Goal: Task Accomplishment & Management: Use online tool/utility

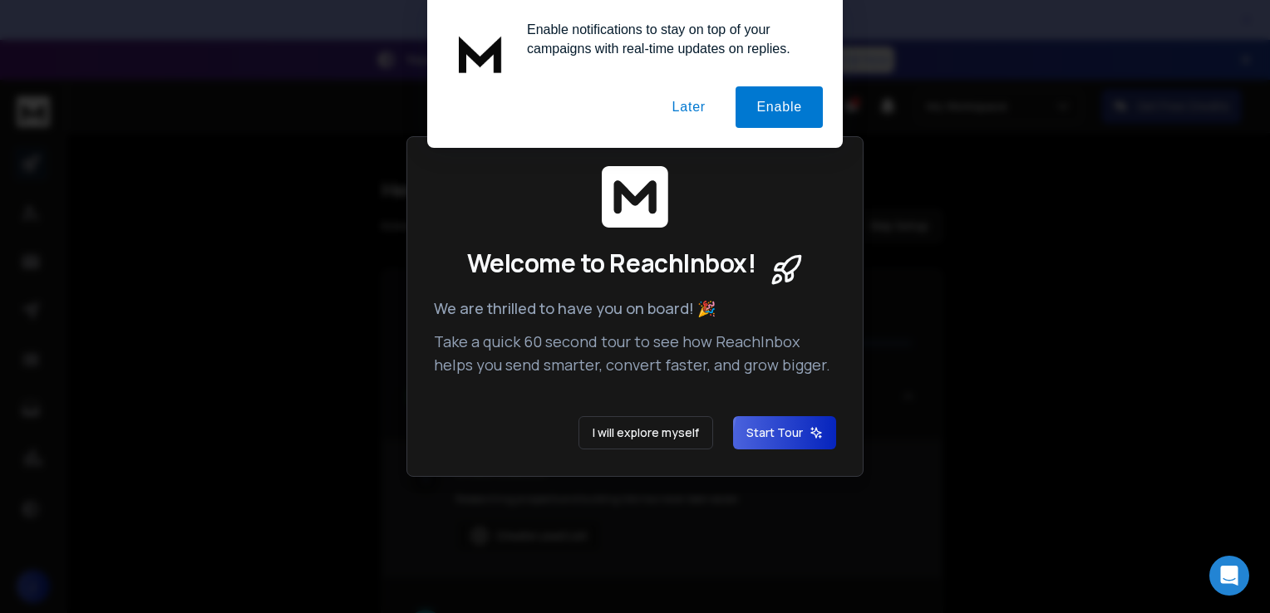
click at [692, 110] on button "Later" at bounding box center [688, 107] width 75 height 42
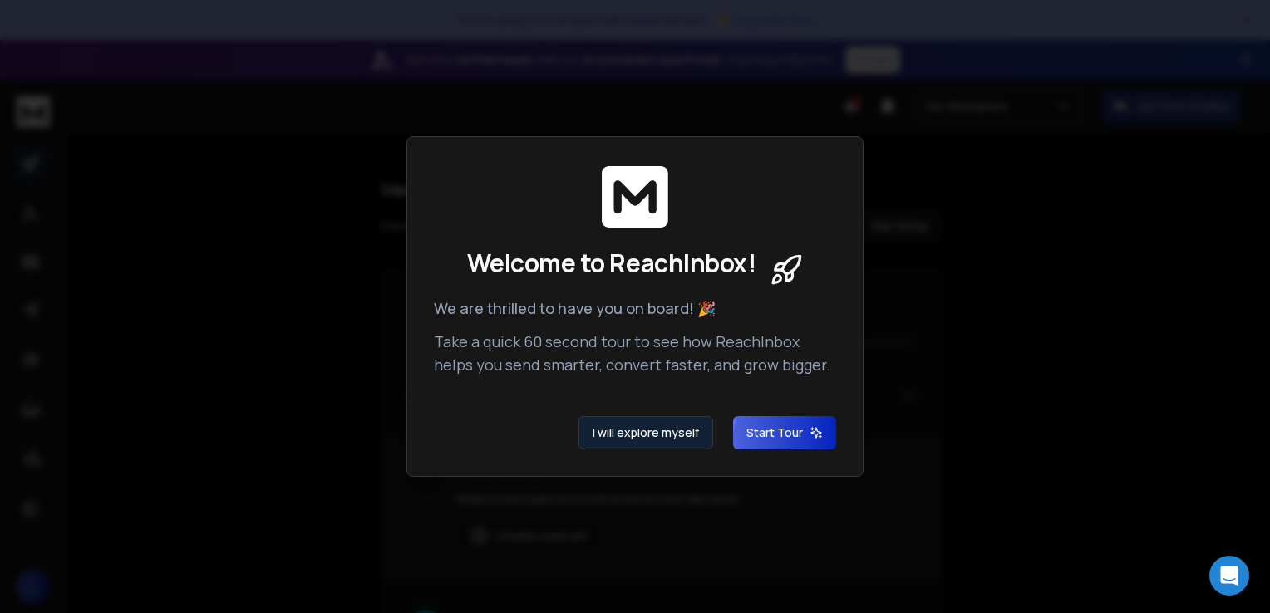
click at [664, 440] on button "I will explore myself" at bounding box center [645, 432] width 135 height 33
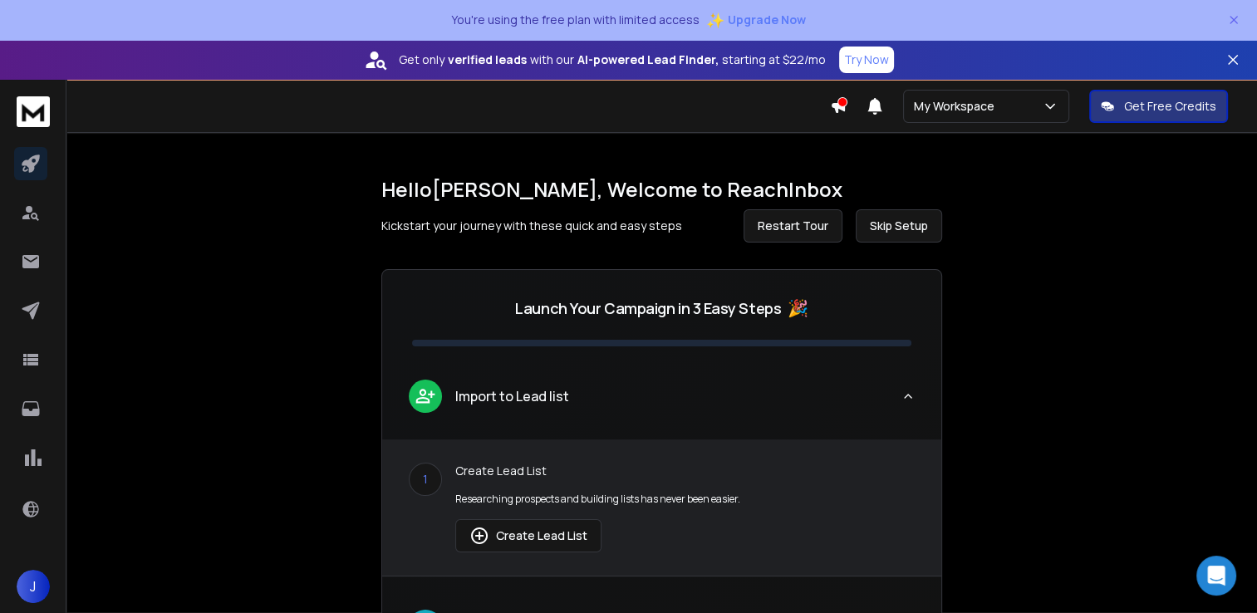
click at [1232, 60] on icon at bounding box center [1233, 60] width 10 height 10
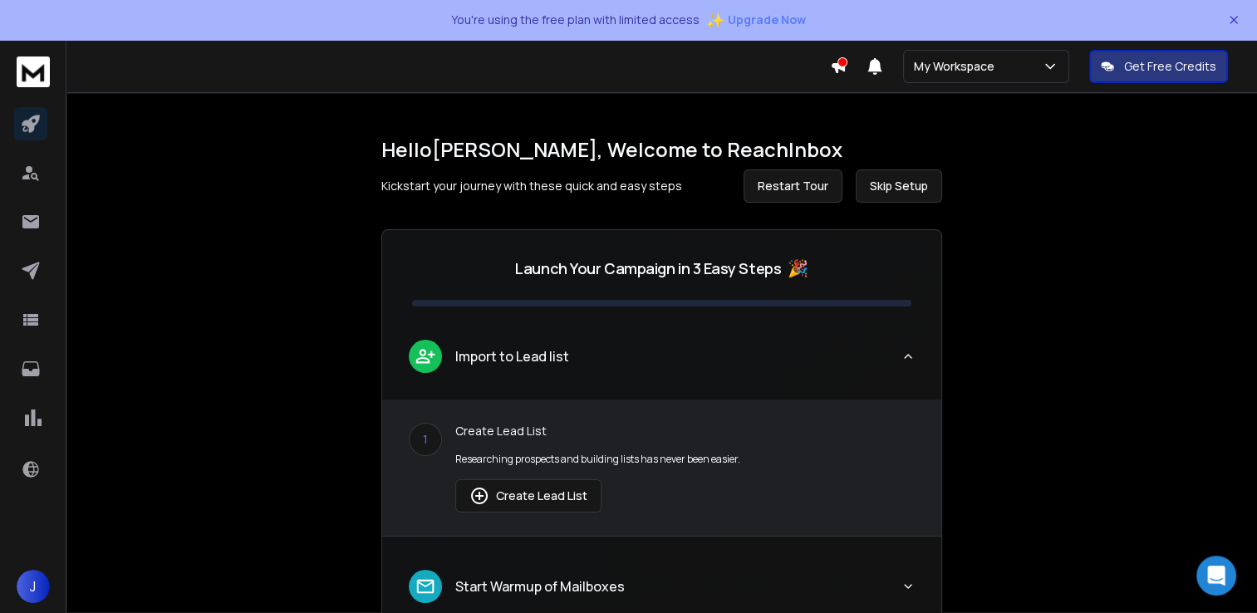
click at [1238, 17] on icon "Close notification" at bounding box center [1234, 19] width 13 height 13
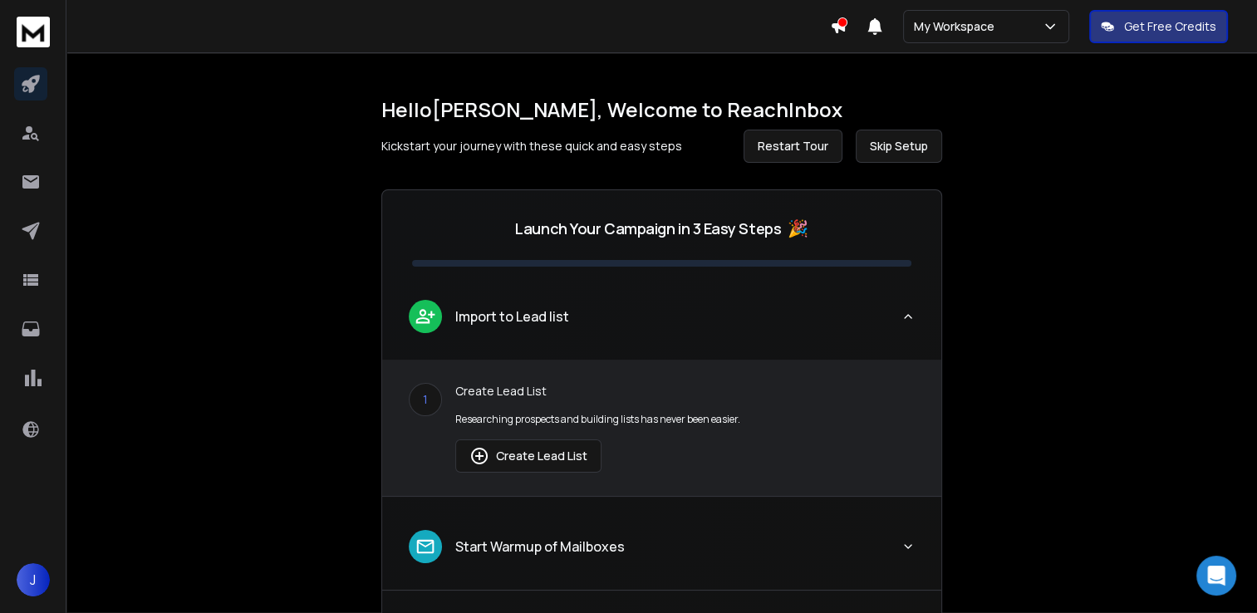
click at [36, 22] on img at bounding box center [33, 32] width 33 height 31
click at [1164, 28] on p "Get Free Credits" at bounding box center [1170, 26] width 92 height 17
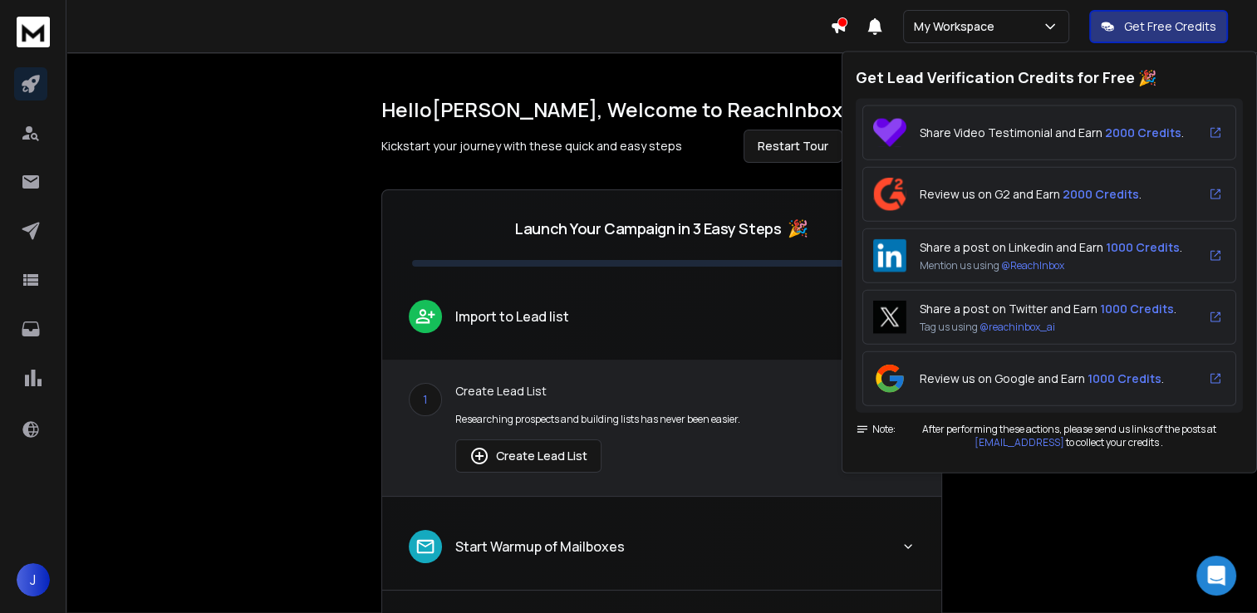
click at [1164, 28] on p "Get Free Credits" at bounding box center [1170, 26] width 92 height 17
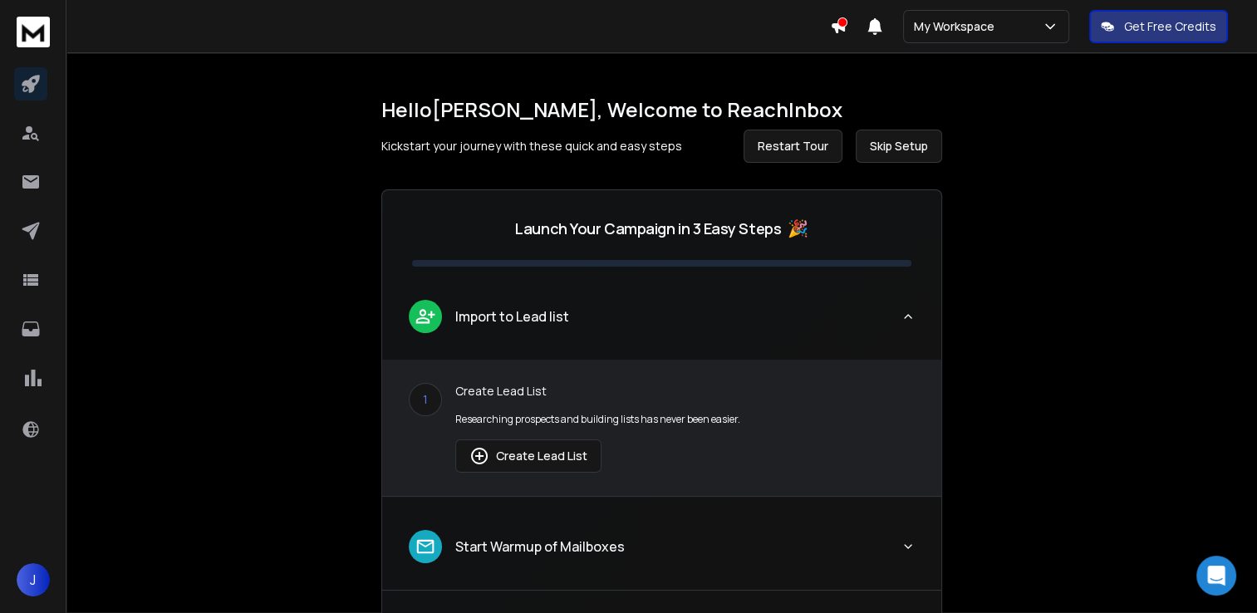
click at [1164, 28] on p "Get Free Credits" at bounding box center [1170, 26] width 92 height 17
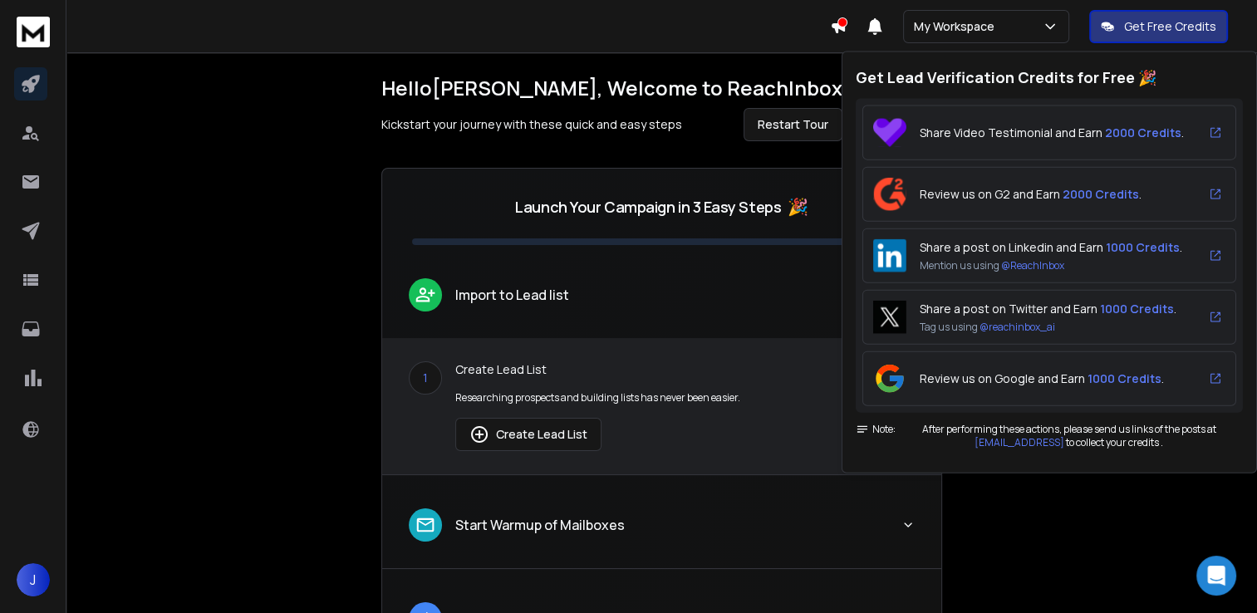
scroll to position [113, 0]
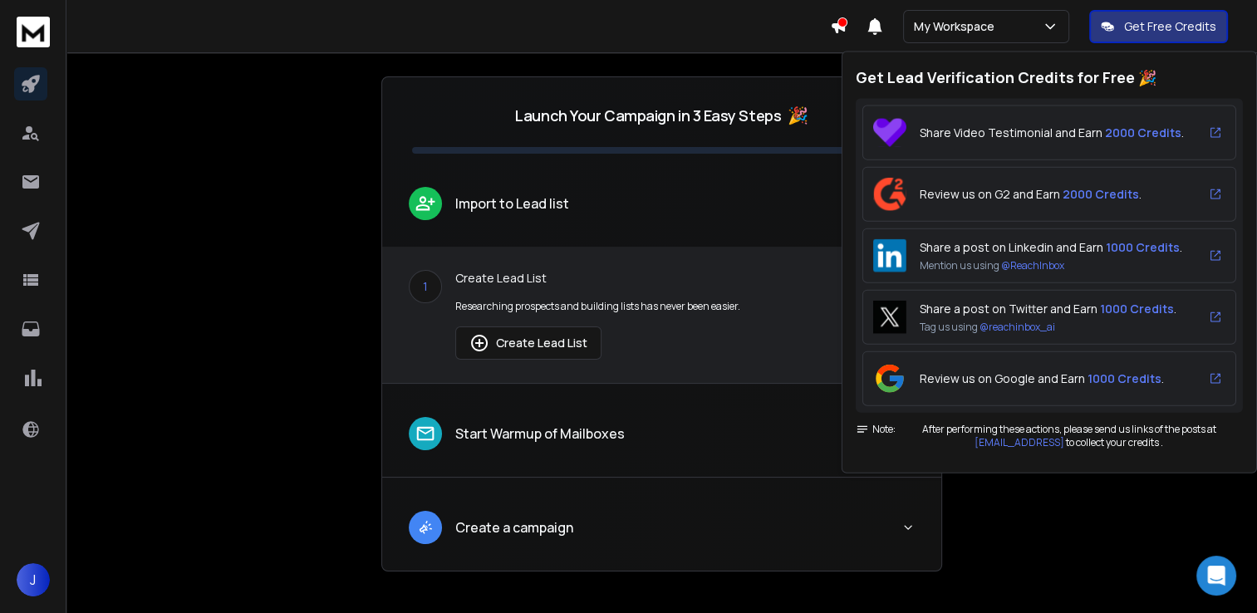
click at [336, 411] on div "Hello [PERSON_NAME] , Welcome to ReachInbox Kickstart your journey with these q…" at bounding box center [662, 278] width 1138 height 642
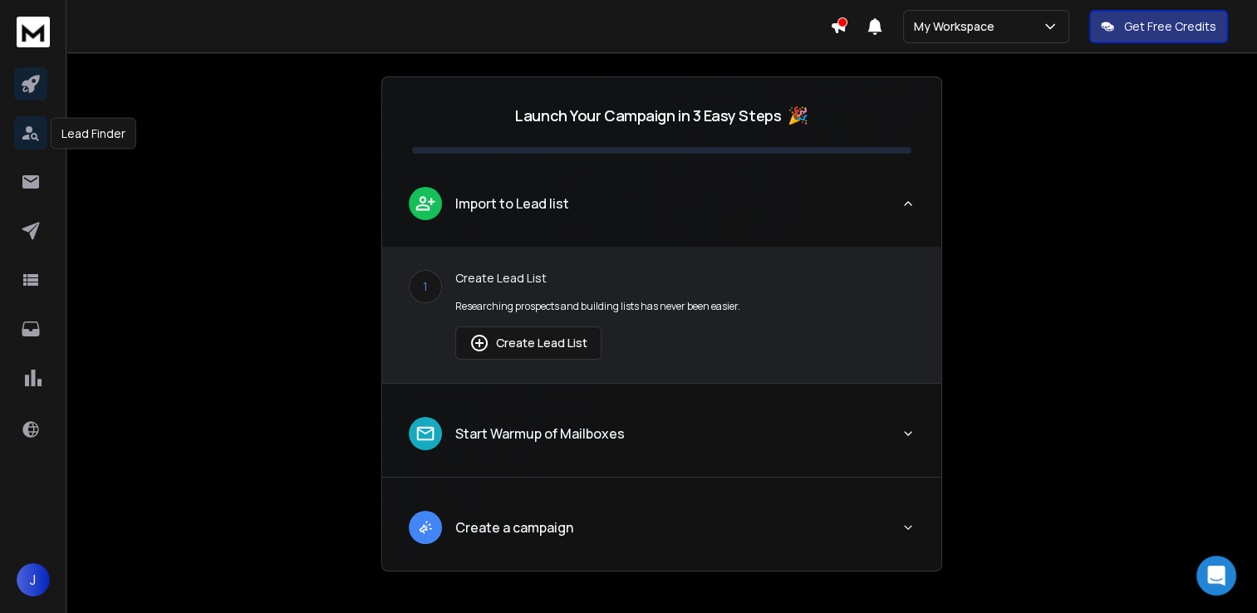
click at [27, 131] on circle at bounding box center [29, 129] width 7 height 7
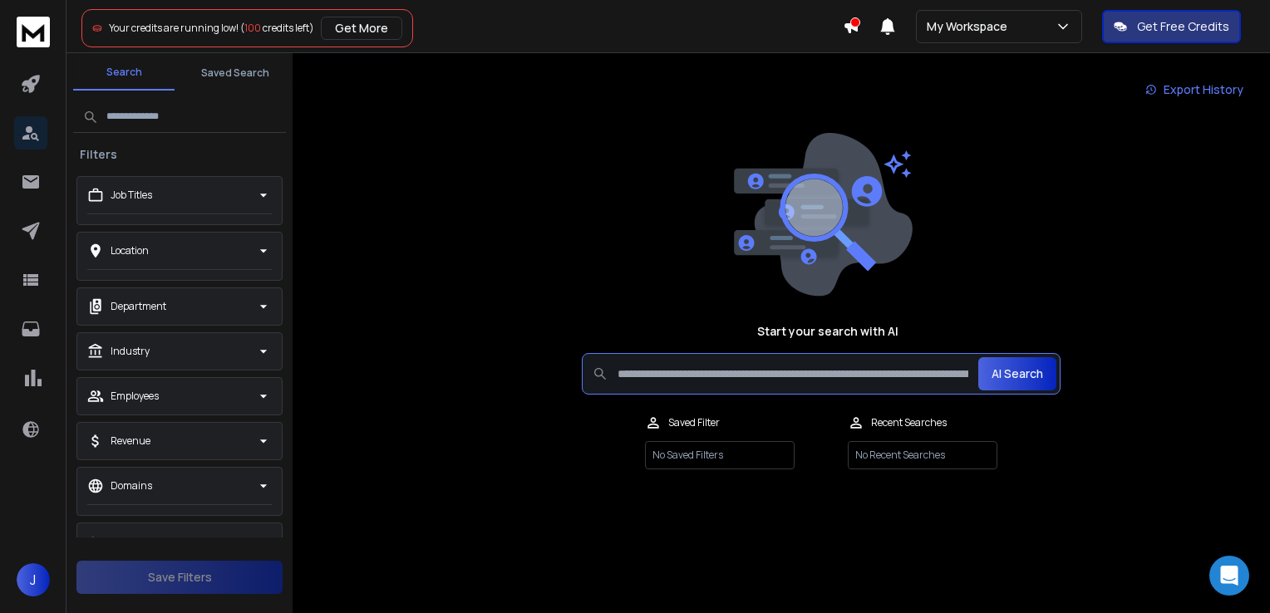
click at [133, 119] on input at bounding box center [179, 116] width 213 height 33
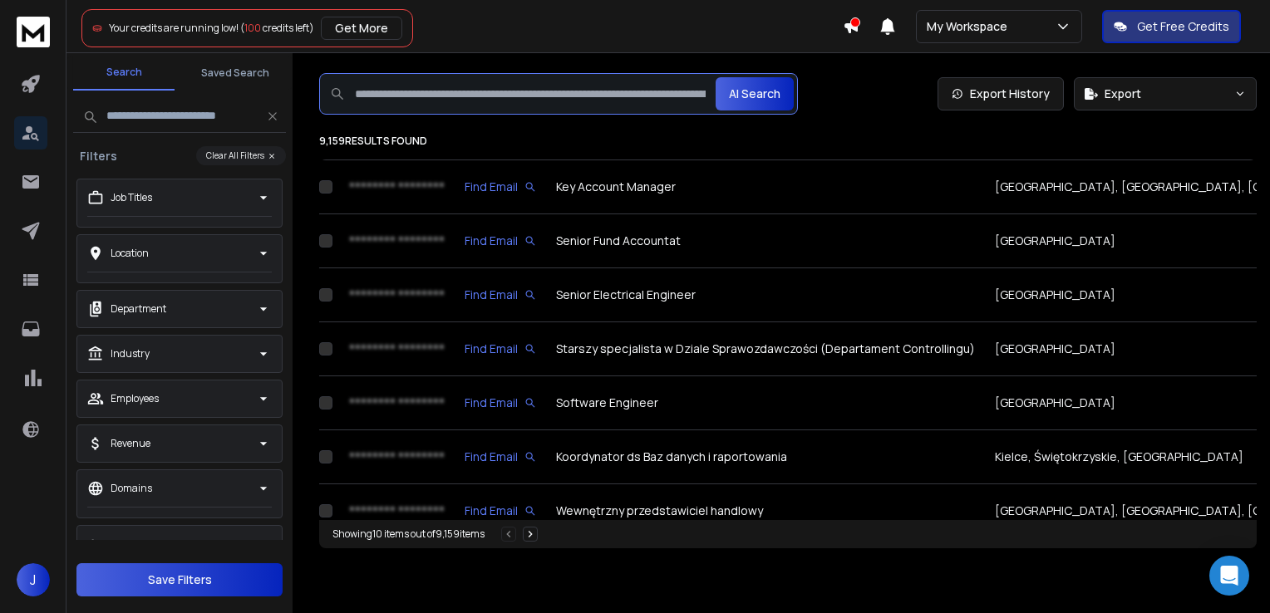
scroll to position [0, 10]
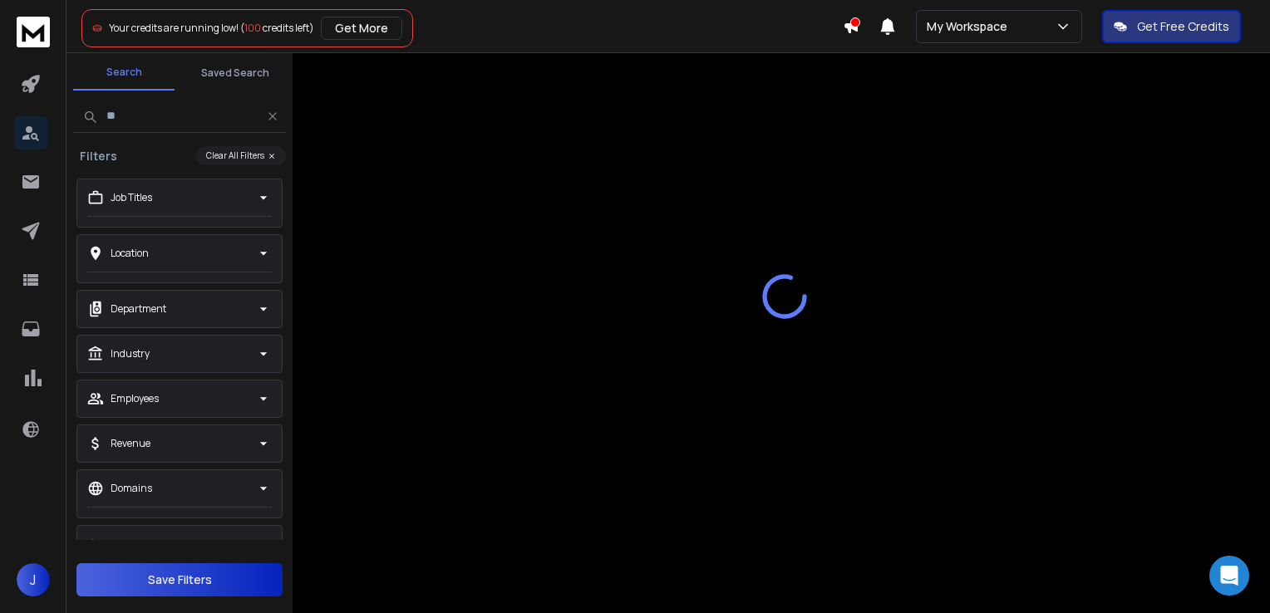
type input "*"
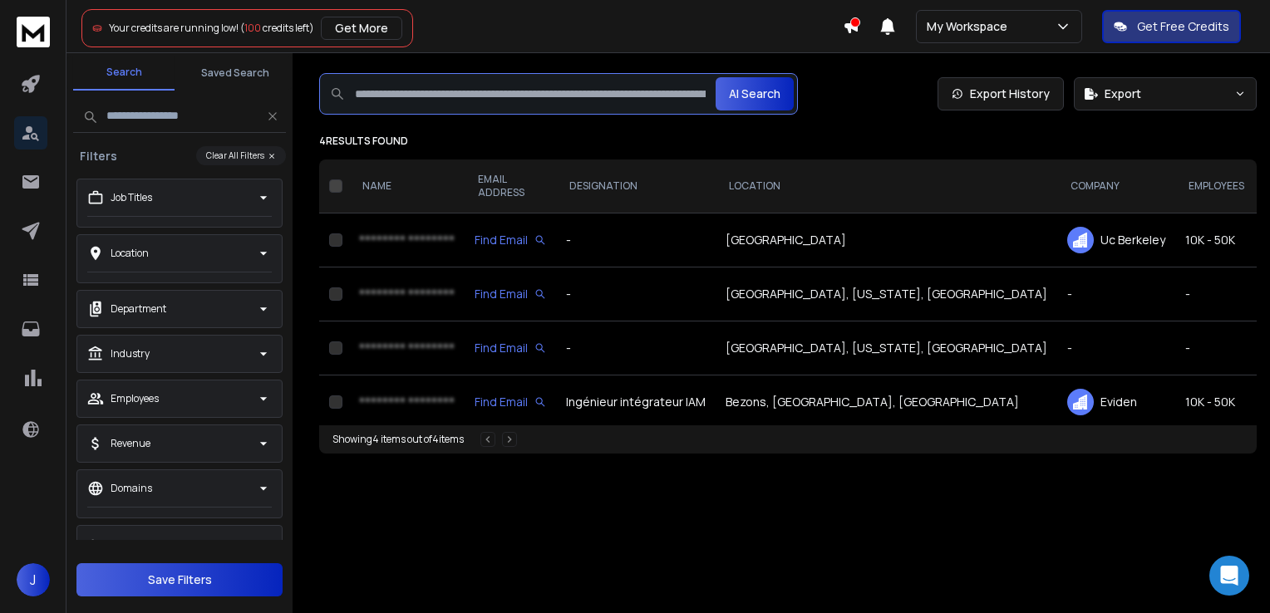
click at [165, 118] on input "**********" at bounding box center [179, 116] width 213 height 33
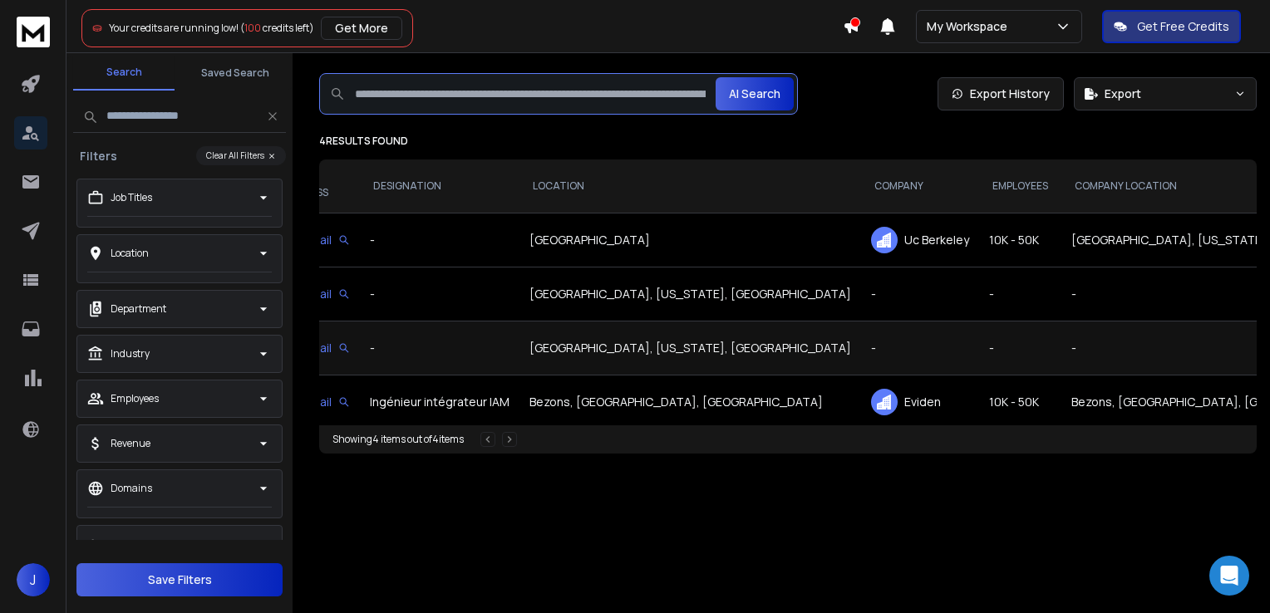
scroll to position [0, 0]
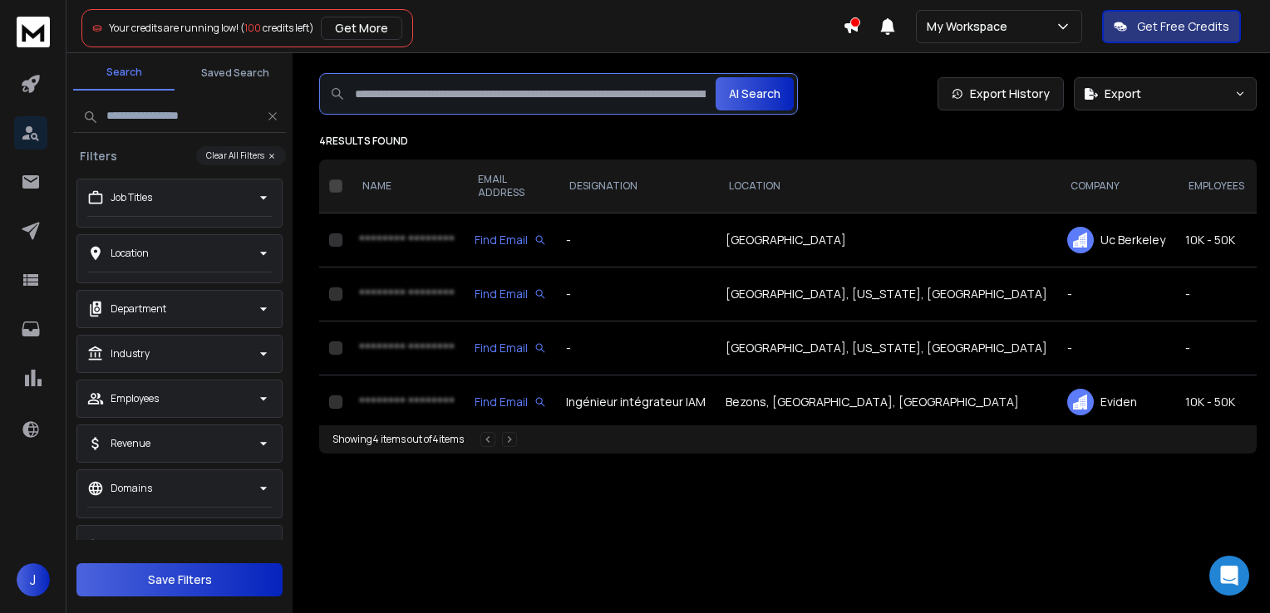
type input "**********"
click at [624, 97] on textarea at bounding box center [530, 93] width 351 height 33
click at [157, 243] on div "Location" at bounding box center [179, 258] width 206 height 49
click at [271, 121] on icon at bounding box center [272, 116] width 13 height 13
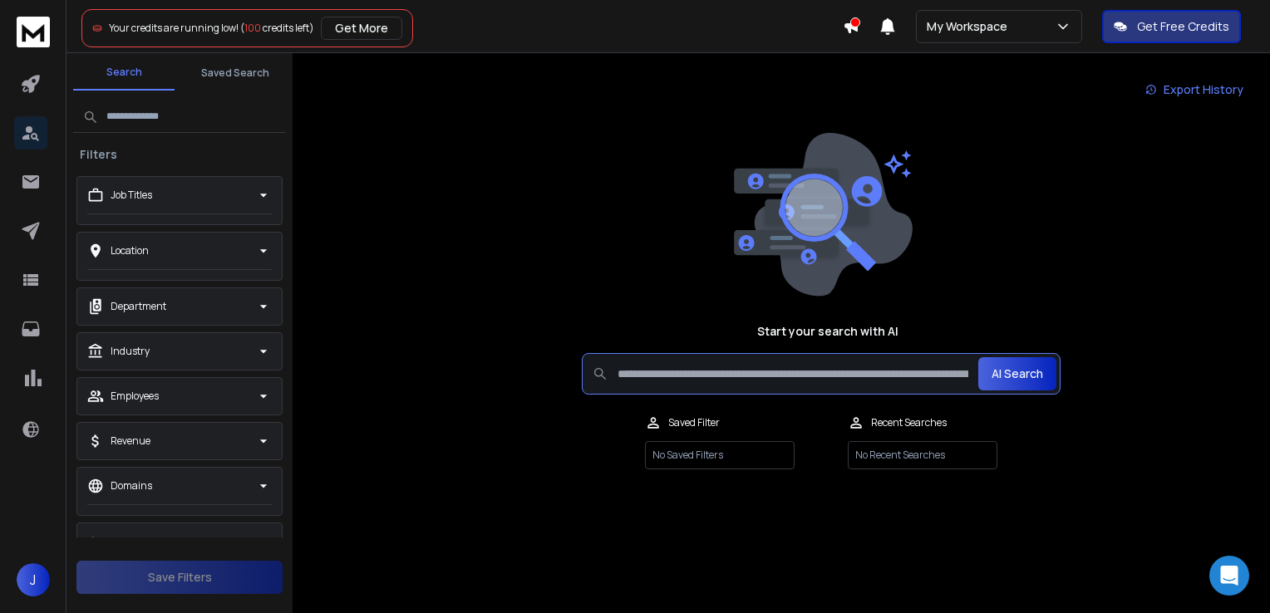
click at [698, 371] on textarea at bounding box center [793, 373] width 351 height 33
type textarea "**********"
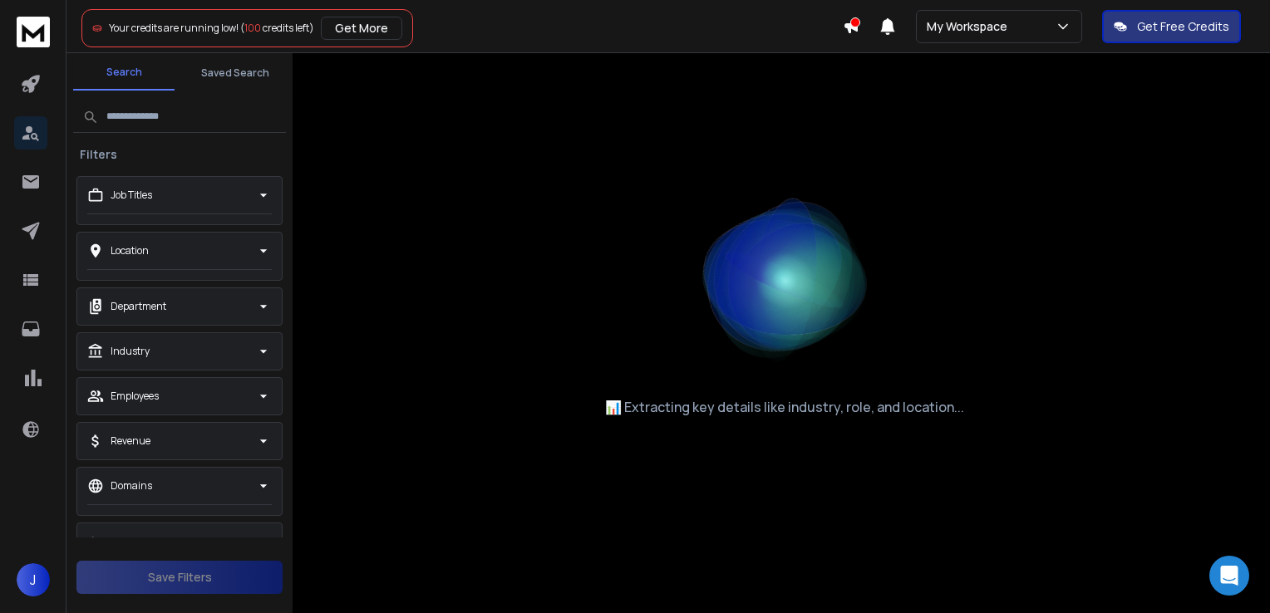
type input "**********"
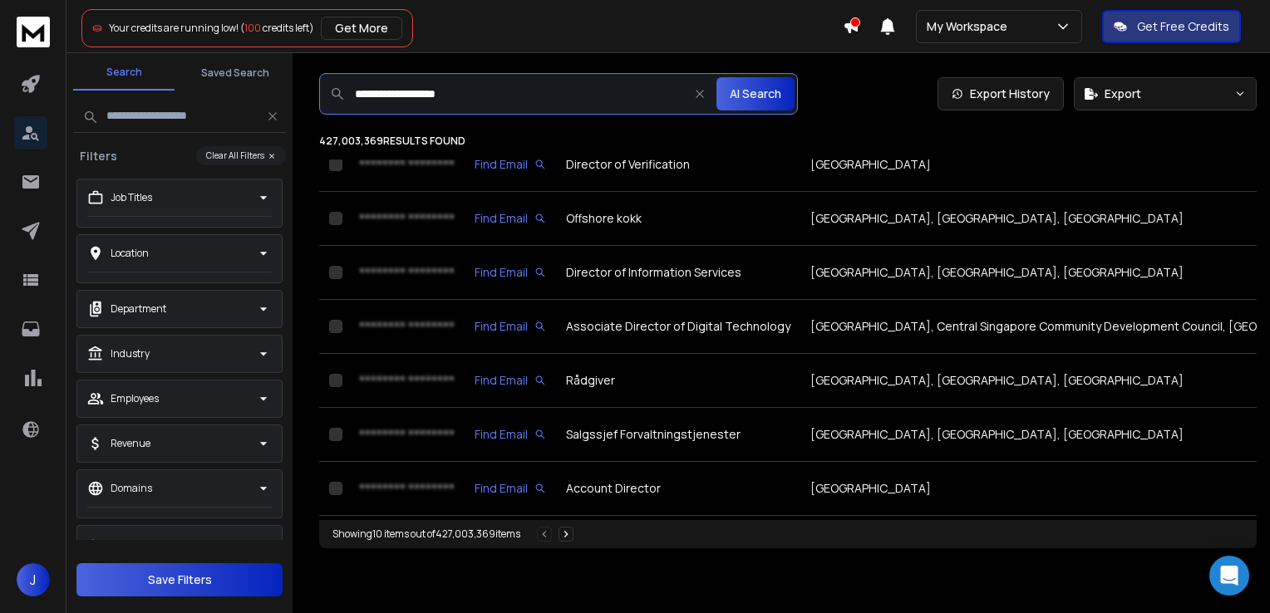
scroll to position [239, 0]
